Goal: Task Accomplishment & Management: Manage account settings

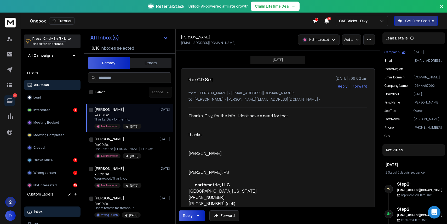
click at [241, 55] on div "[PERSON_NAME] [PERSON_NAME] [EMAIL_ADDRESS][DOMAIN_NAME] Not Interested Add to …" at bounding box center [278, 141] width 204 height 224
click at [313, 57] on div "[DATE]" at bounding box center [278, 60] width 194 height 8
click at [348, 59] on div "[DATE]" at bounding box center [278, 60] width 194 height 8
click at [354, 58] on div "[DATE]" at bounding box center [278, 60] width 194 height 8
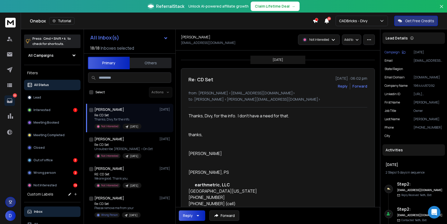
click at [320, 58] on div "[DATE]" at bounding box center [278, 60] width 194 height 8
click at [319, 58] on div "[DATE]" at bounding box center [278, 60] width 194 height 8
click at [313, 60] on div at bounding box center [340, 60] width 70 height 0
click at [327, 61] on div "[DATE]" at bounding box center [278, 60] width 194 height 8
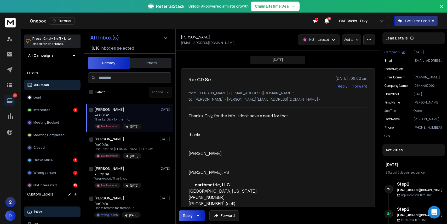
click at [307, 55] on div "[PERSON_NAME] [PERSON_NAME] [EMAIL_ADDRESS][DOMAIN_NAME] Not Interested Add to …" at bounding box center [278, 141] width 204 height 224
click at [334, 63] on div "[DATE]" at bounding box center [278, 60] width 194 height 8
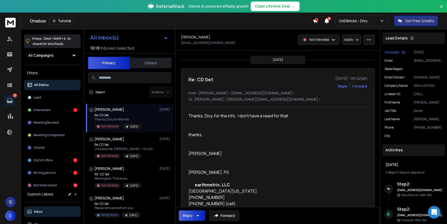
click at [285, 43] on div "Not Interested Add to" at bounding box center [326, 39] width 95 height 10
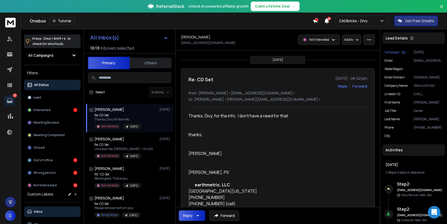
click at [340, 63] on div "[DATE]" at bounding box center [278, 60] width 194 height 8
